Goal: Find specific page/section: Find specific page/section

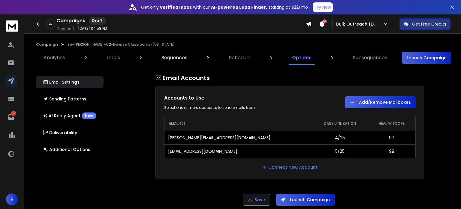
click at [173, 56] on p "Sequences" at bounding box center [174, 57] width 26 height 7
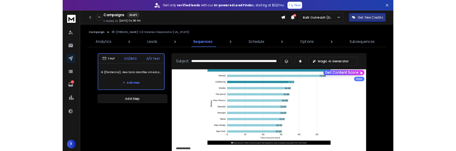
scroll to position [521, 0]
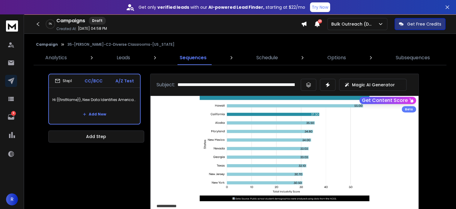
click at [277, 171] on img at bounding box center [285, 141] width 170 height 120
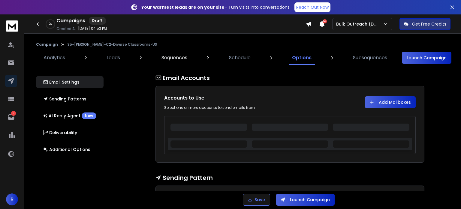
click at [178, 51] on link "Sequences" at bounding box center [174, 57] width 33 height 14
click at [178, 56] on p "Sequences" at bounding box center [174, 57] width 26 height 7
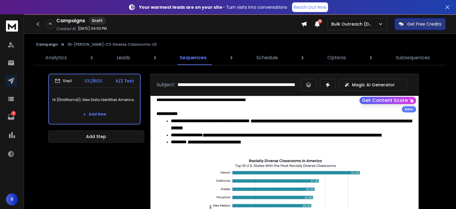
scroll to position [720, 0]
